Goal: Task Accomplishment & Management: Manage account settings

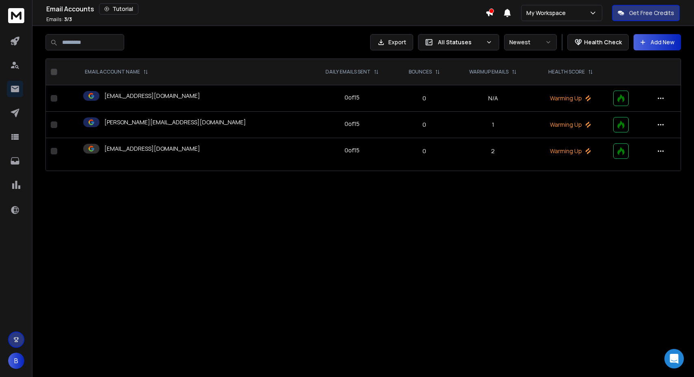
click at [212, 153] on div "[EMAIL_ADDRESS][DOMAIN_NAME]" at bounding box center [193, 149] width 221 height 10
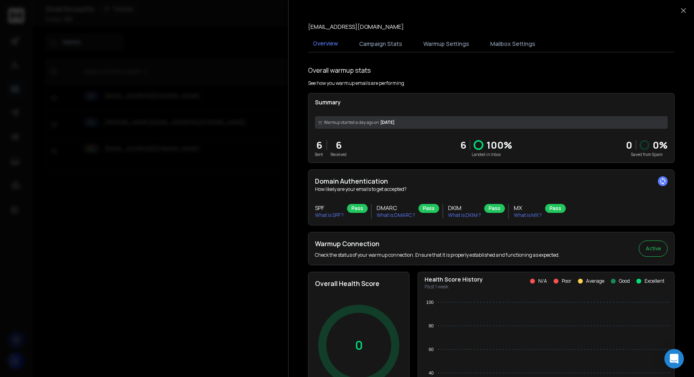
click at [454, 44] on button "Warmup Settings" at bounding box center [447, 44] width 56 height 18
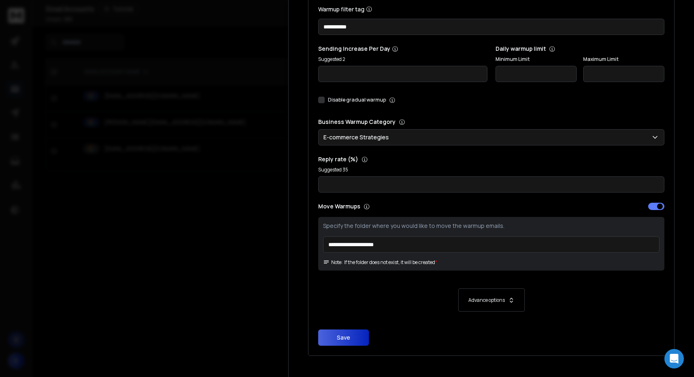
scroll to position [127, 0]
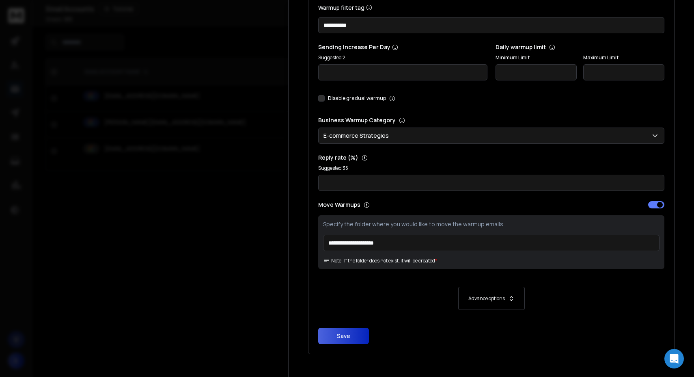
click at [230, 251] on div at bounding box center [347, 188] width 694 height 377
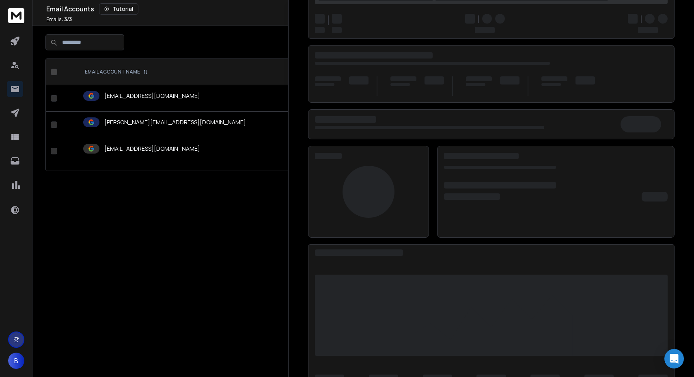
scroll to position [0, 0]
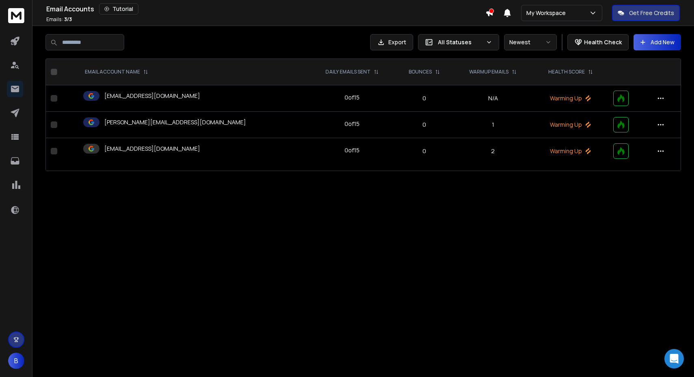
click at [254, 123] on div "[PERSON_NAME][EMAIL_ADDRESS][DOMAIN_NAME]" at bounding box center [193, 122] width 221 height 10
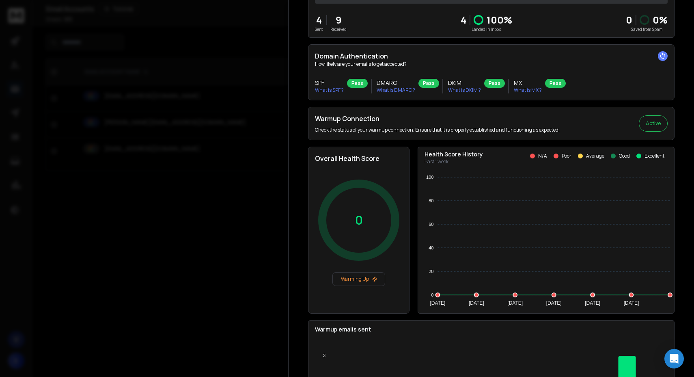
scroll to position [19, 0]
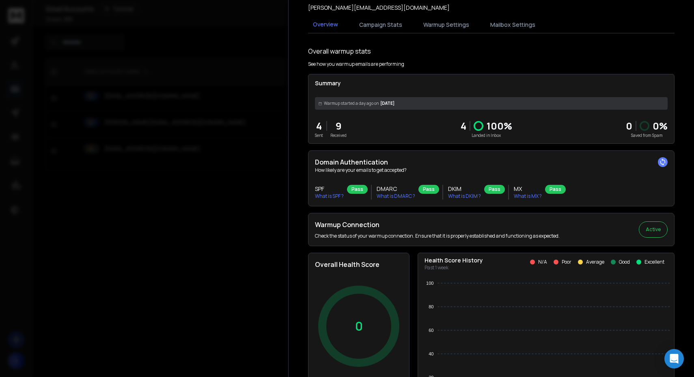
click at [233, 231] on div at bounding box center [347, 188] width 694 height 377
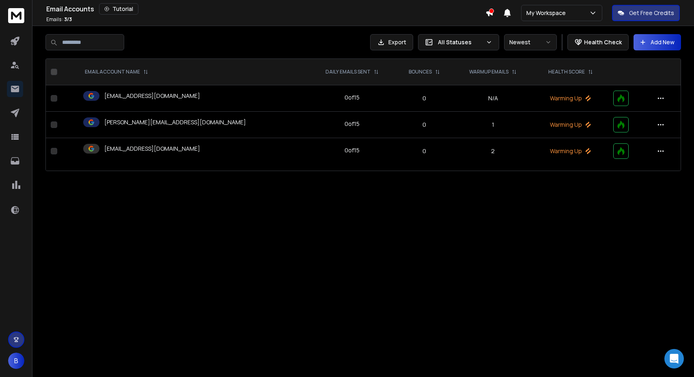
click at [263, 95] on div "[EMAIL_ADDRESS][DOMAIN_NAME]" at bounding box center [193, 96] width 221 height 10
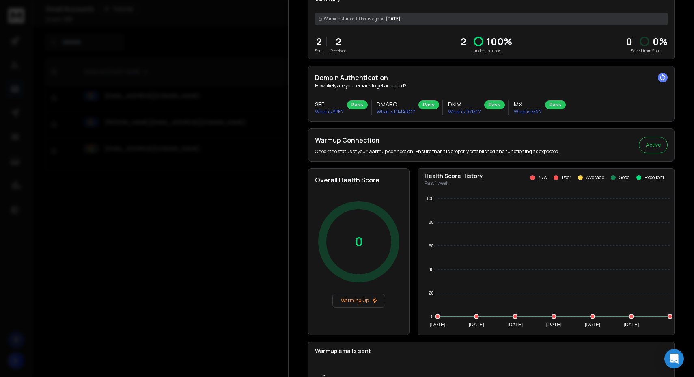
scroll to position [0, 0]
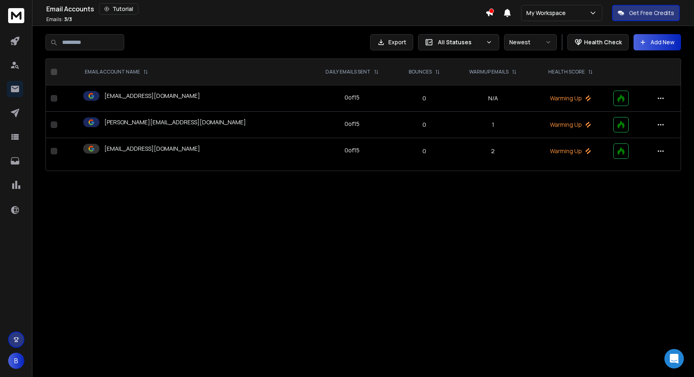
click at [241, 52] on div "Export All Statuses Newest Health Check Add New EMAIL ACCOUNT NAME DAILY EMAILS…" at bounding box center [363, 102] width 636 height 137
